Goal: Information Seeking & Learning: Stay updated

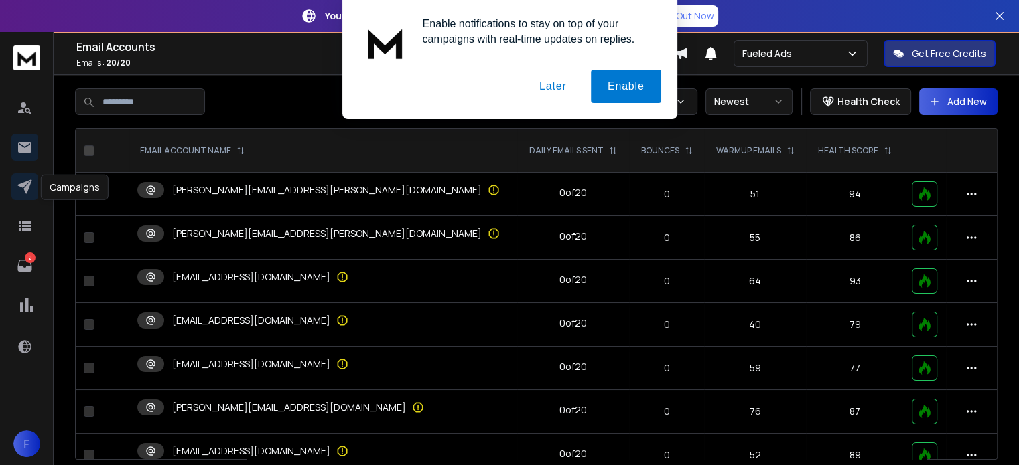
click at [37, 179] on link at bounding box center [24, 186] width 27 height 27
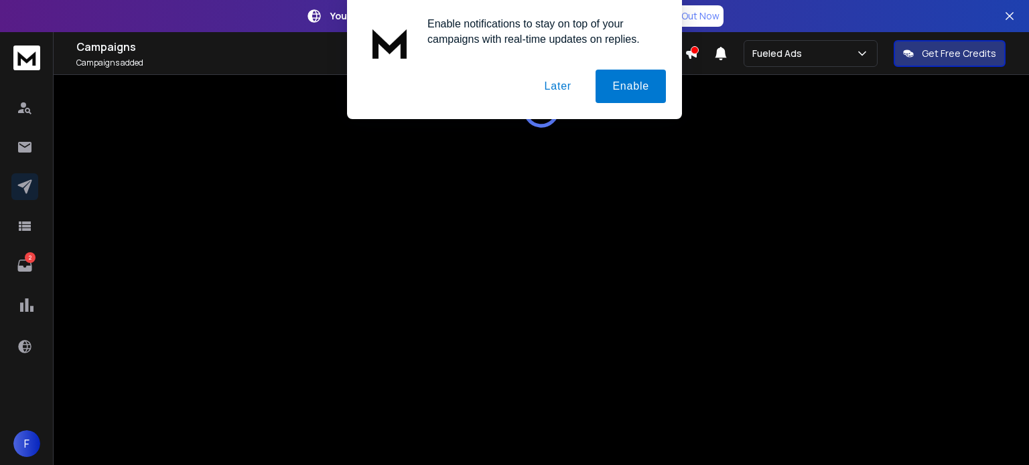
click at [552, 82] on button "Later" at bounding box center [557, 86] width 60 height 33
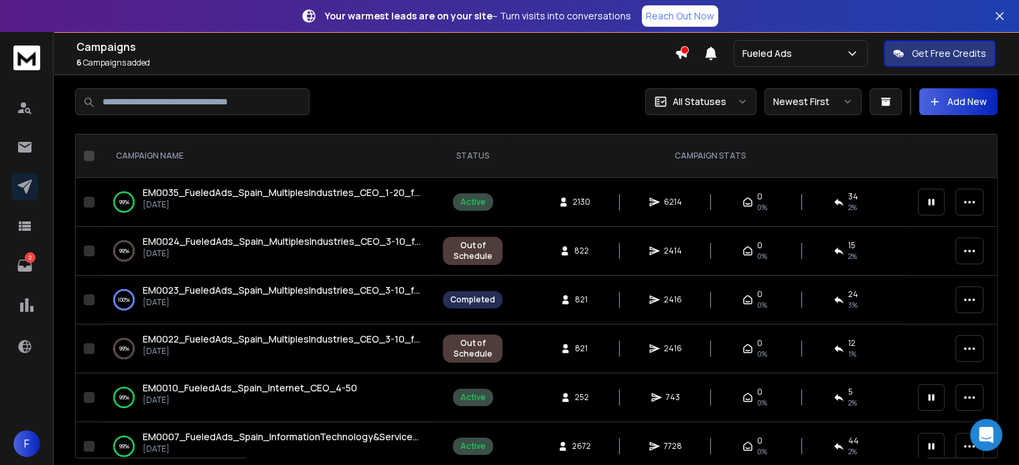
click at [996, 15] on icon at bounding box center [999, 16] width 12 height 12
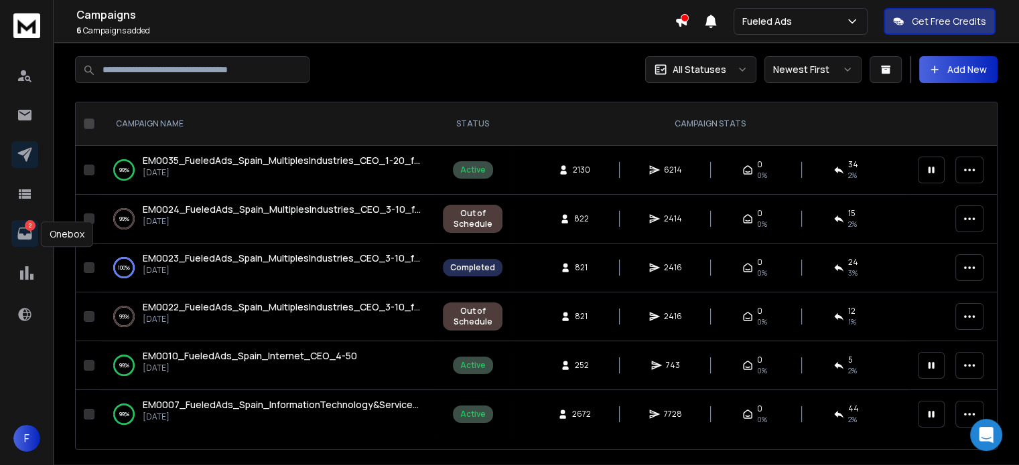
click at [22, 225] on link "2" at bounding box center [24, 233] width 27 height 27
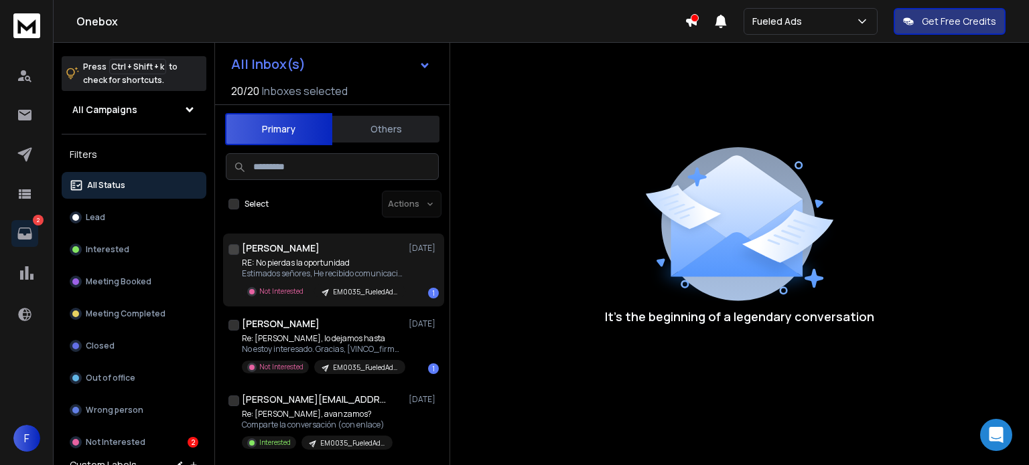
click at [378, 264] on p "RE: No pierdas la oportunidad" at bounding box center [322, 263] width 161 height 11
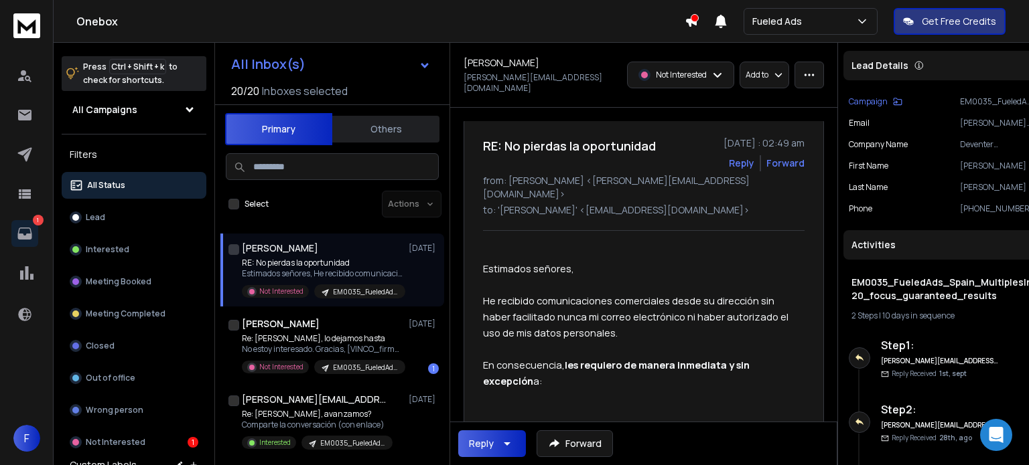
scroll to position [134, 0]
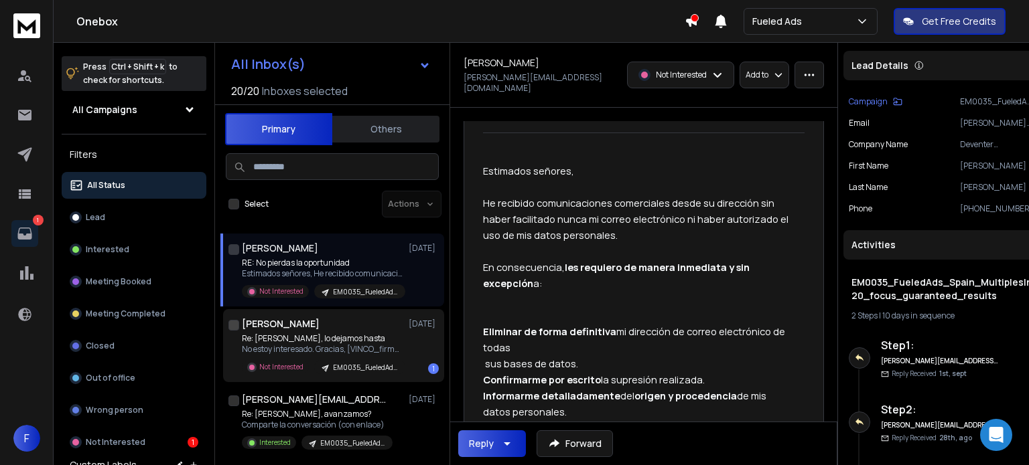
click at [348, 338] on p "Re: [PERSON_NAME], lo dejamos hasta" at bounding box center [322, 338] width 161 height 11
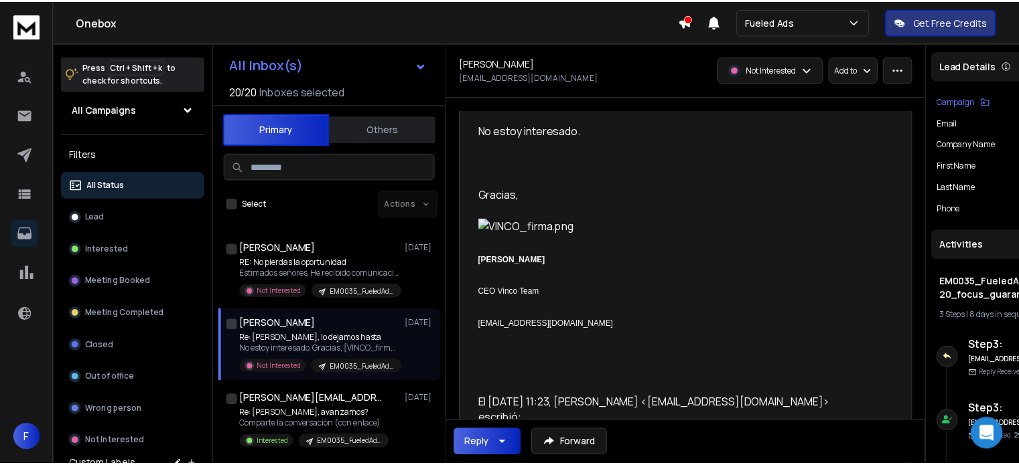
scroll to position [0, 0]
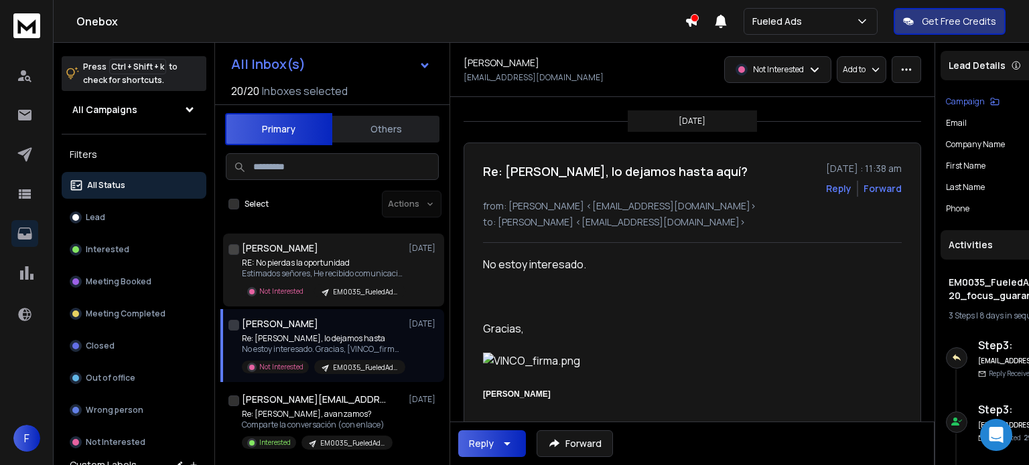
click at [370, 253] on div "[PERSON_NAME] [DATE]" at bounding box center [340, 248] width 197 height 13
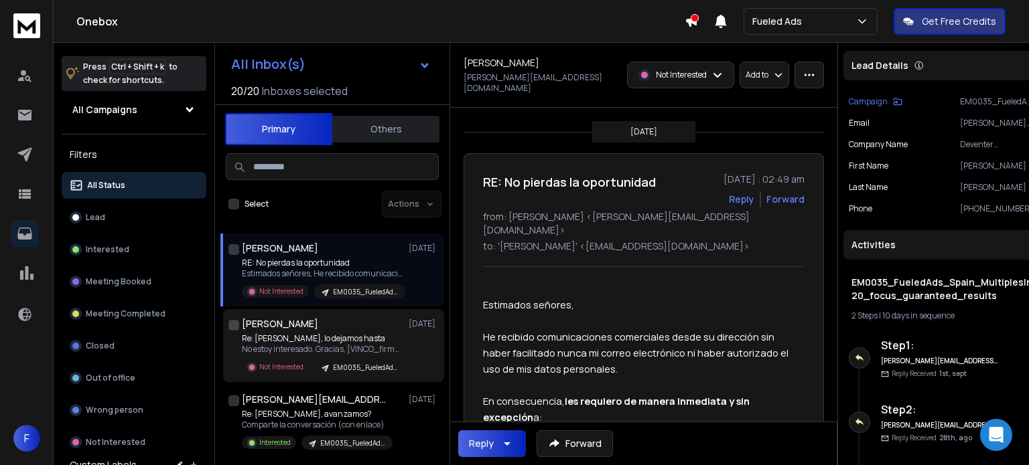
click at [366, 325] on div "[PERSON_NAME] [DATE]" at bounding box center [340, 323] width 197 height 13
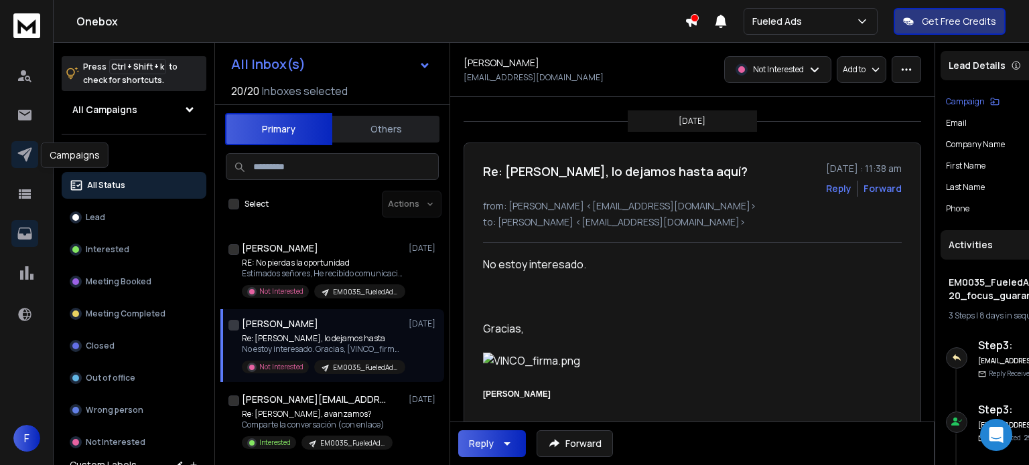
click at [26, 155] on icon at bounding box center [24, 154] width 14 height 14
